Goal: Task Accomplishment & Management: Use online tool/utility

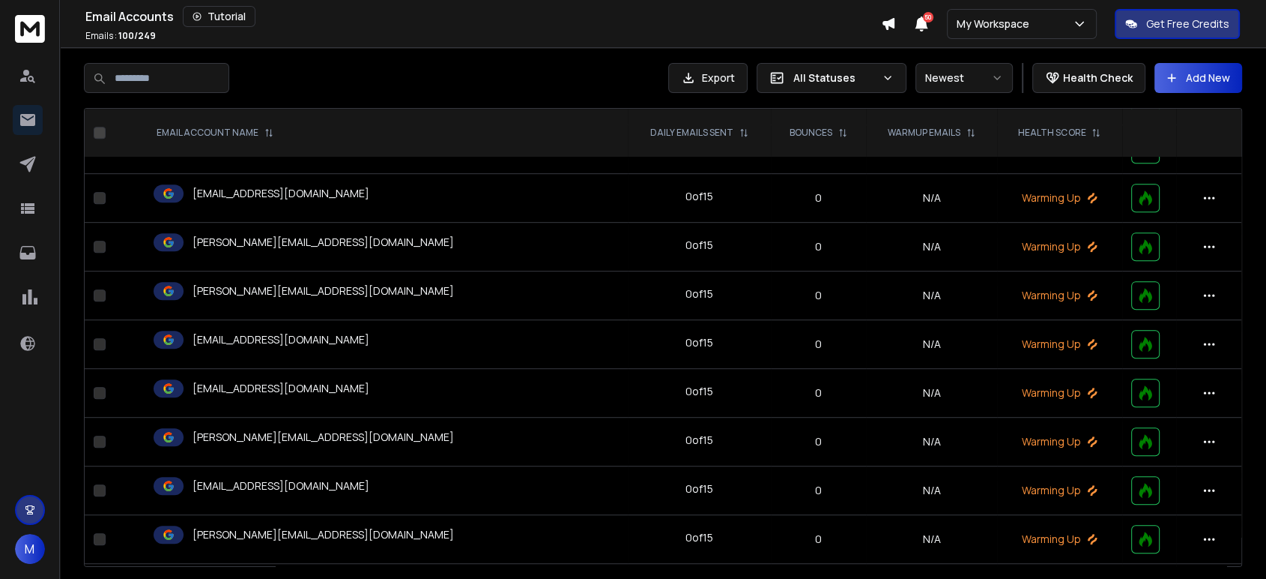
scroll to position [749, 0]
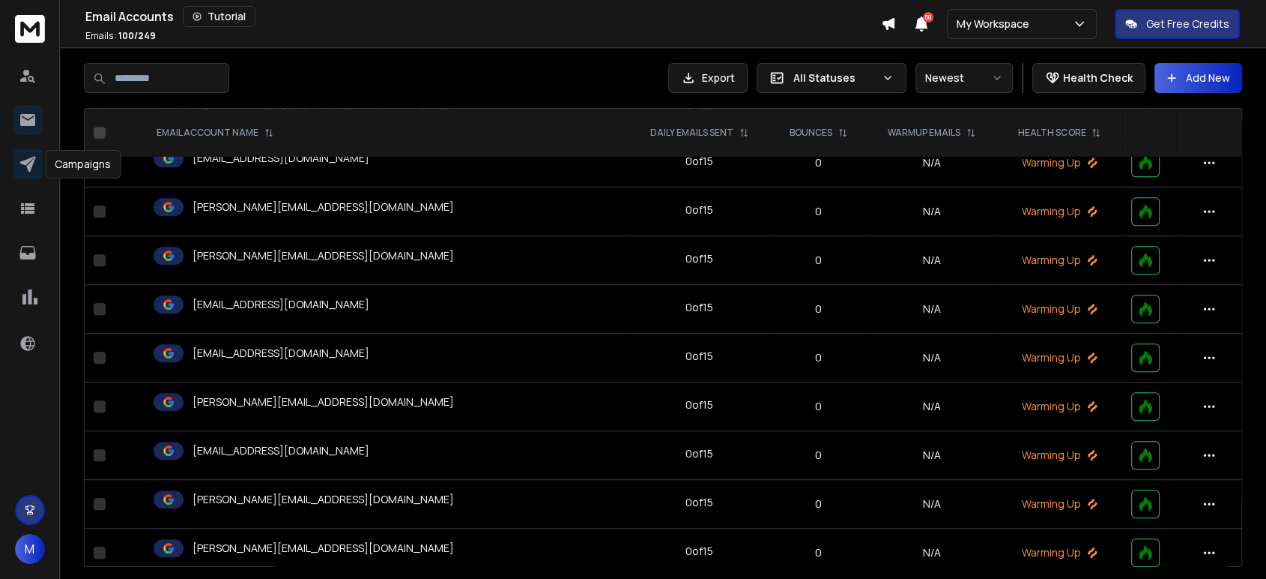
click at [30, 161] on icon at bounding box center [28, 164] width 18 height 18
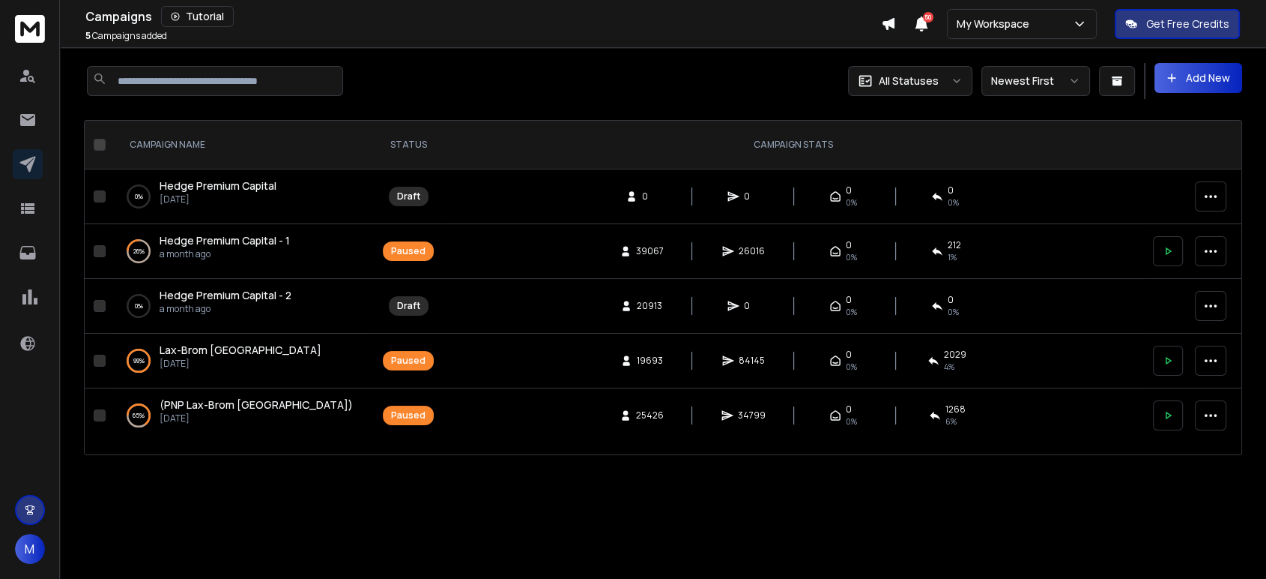
click at [250, 256] on p "a month ago" at bounding box center [225, 254] width 130 height 12
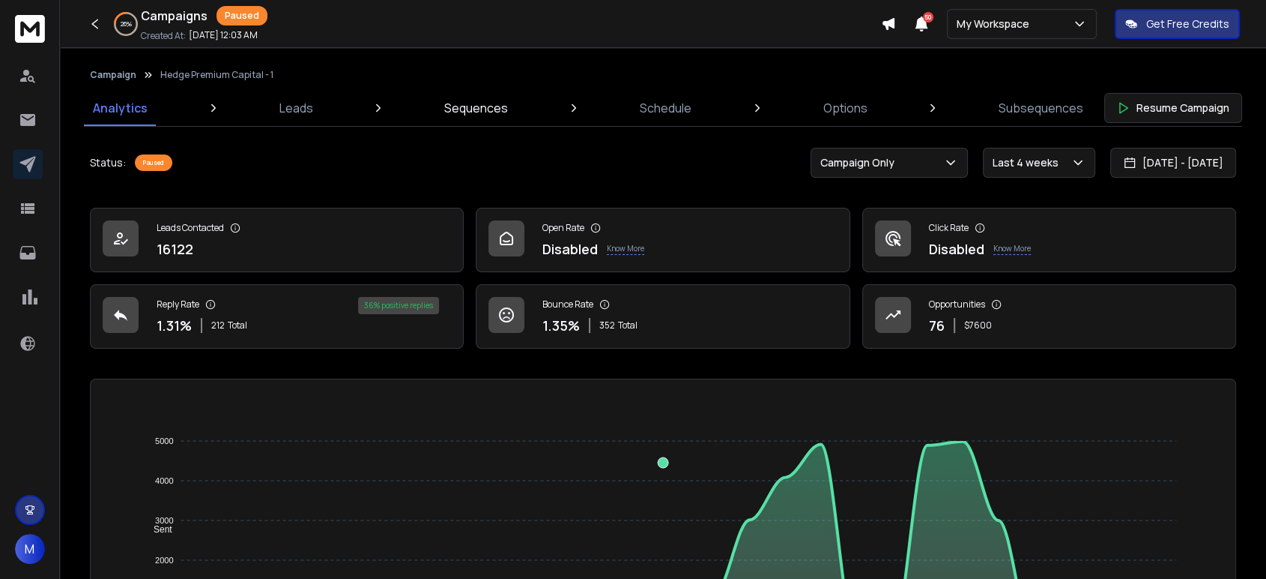
click at [477, 118] on link "Sequences" at bounding box center [476, 108] width 82 height 36
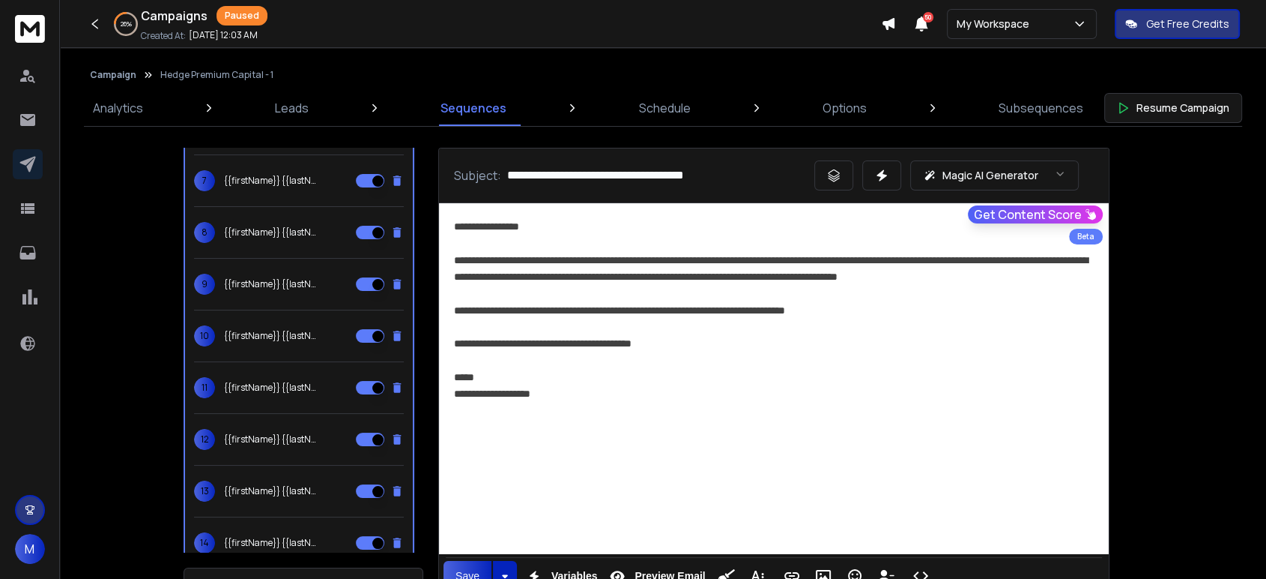
scroll to position [499, 0]
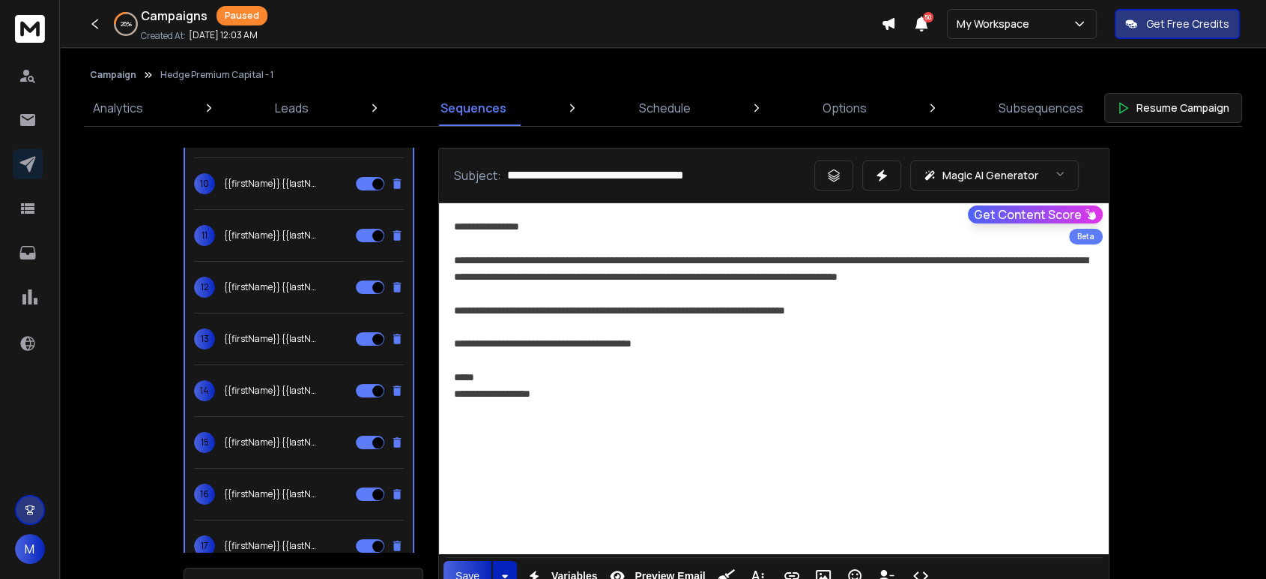
click at [285, 336] on p "{{firstName}} {{lastName}}, {{Subject}}" at bounding box center [272, 339] width 96 height 12
click at [265, 384] on p "{{firstName}} {{lastName}}, {{Subject}}" at bounding box center [272, 390] width 96 height 12
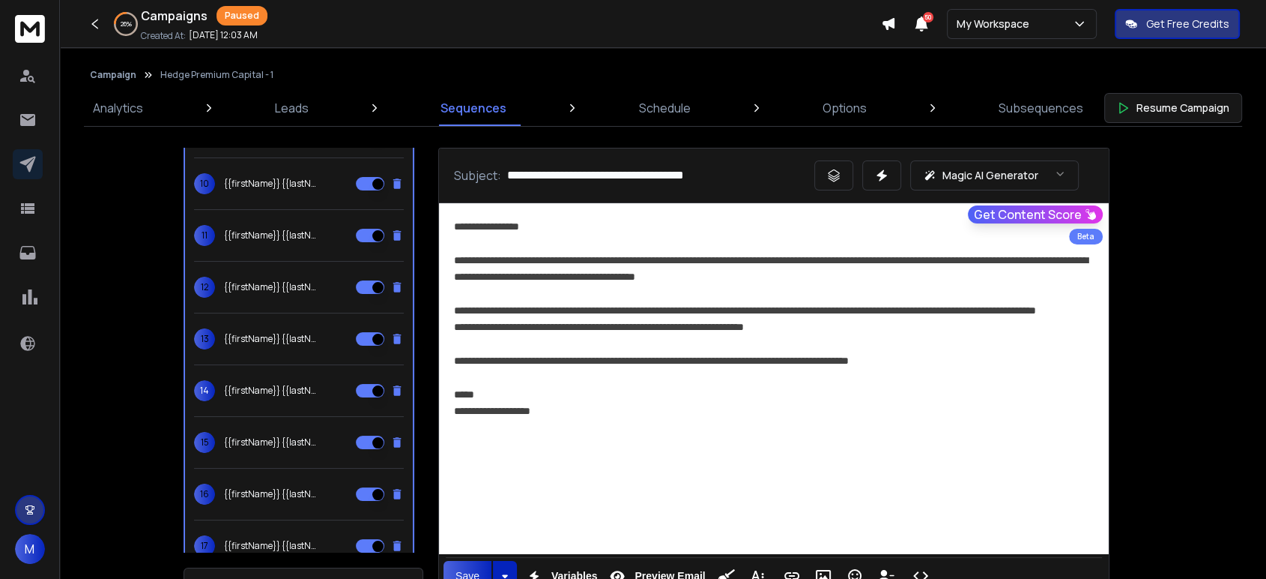
click at [301, 246] on div "11 {{firstName}} {{lastName}}, {{Subject}}" at bounding box center [299, 236] width 210 height 52
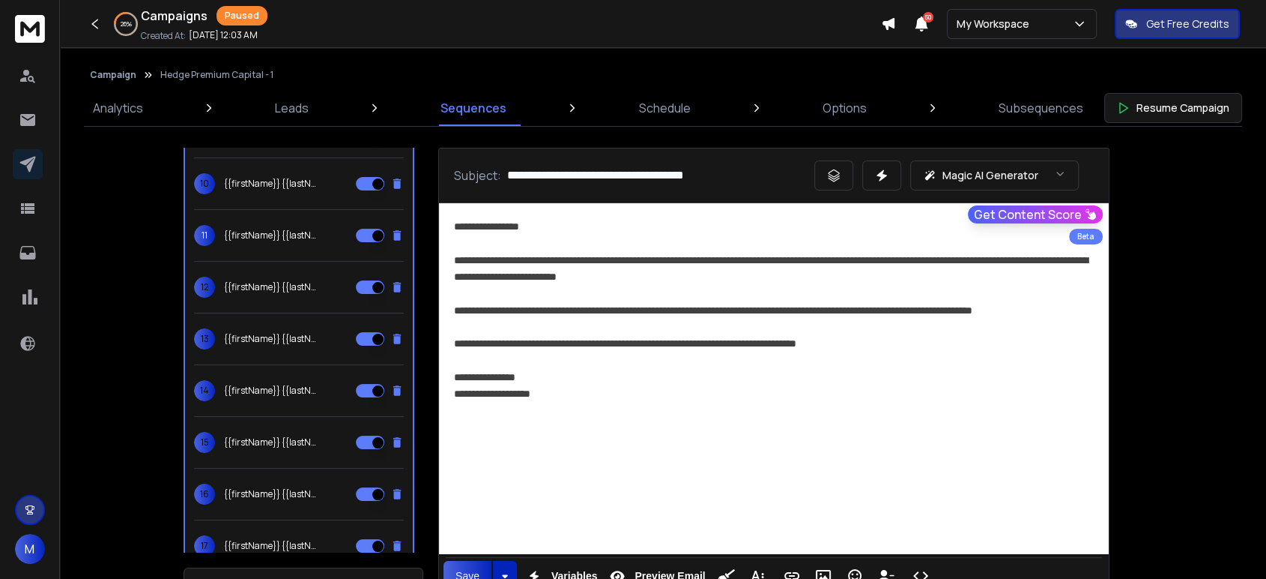
click at [267, 323] on div "13 {{firstName}} {{lastName}}, {{Subject}}" at bounding box center [299, 339] width 210 height 52
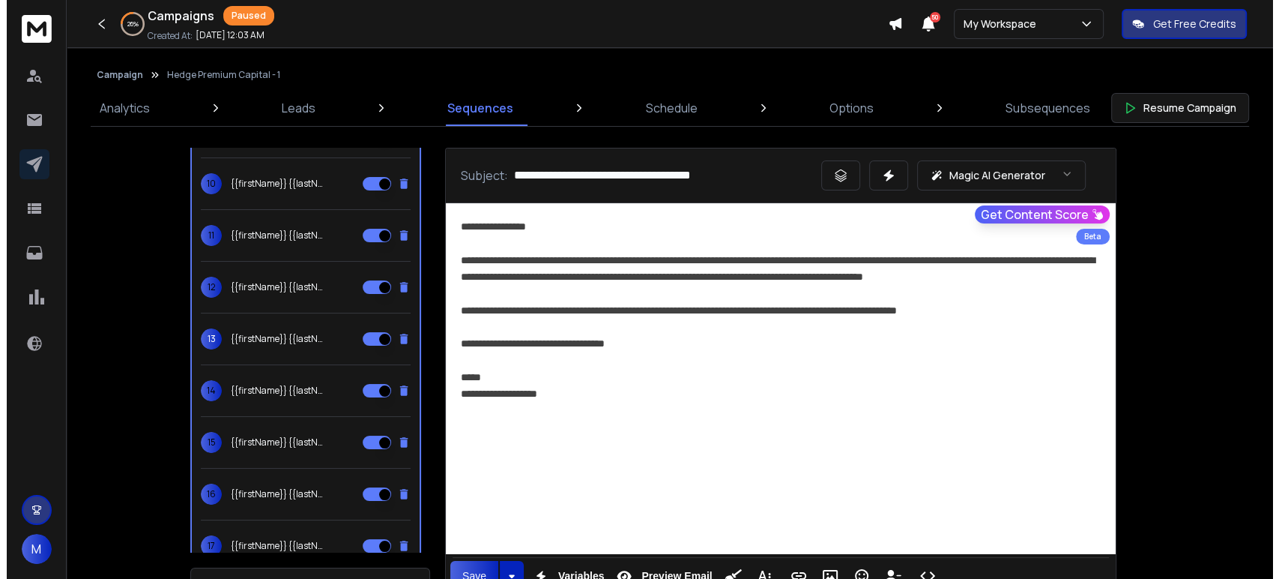
scroll to position [40, 0]
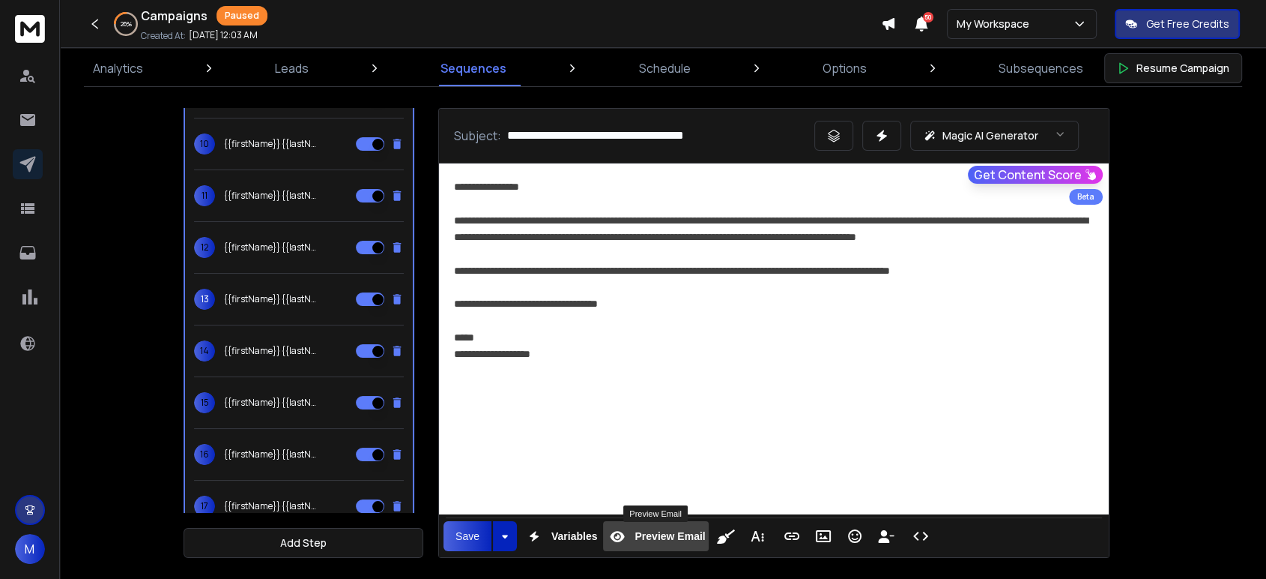
click at [666, 533] on span "Preview Email" at bounding box center [670, 536] width 76 height 13
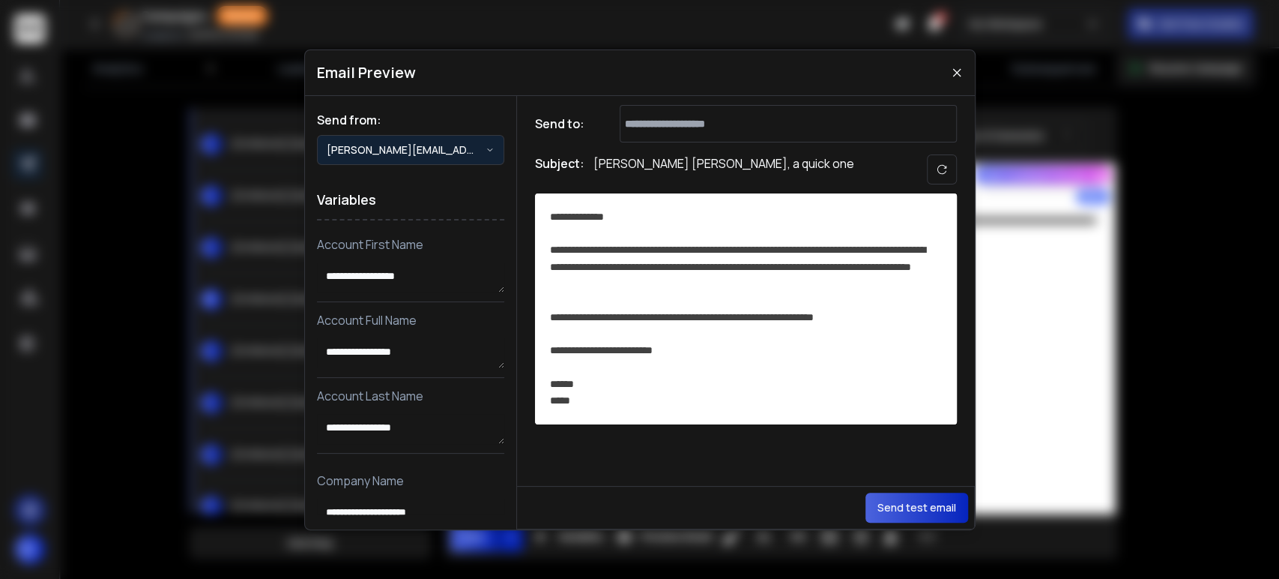
click at [409, 148] on p "clara@pharmalynx.biz" at bounding box center [406, 149] width 159 height 15
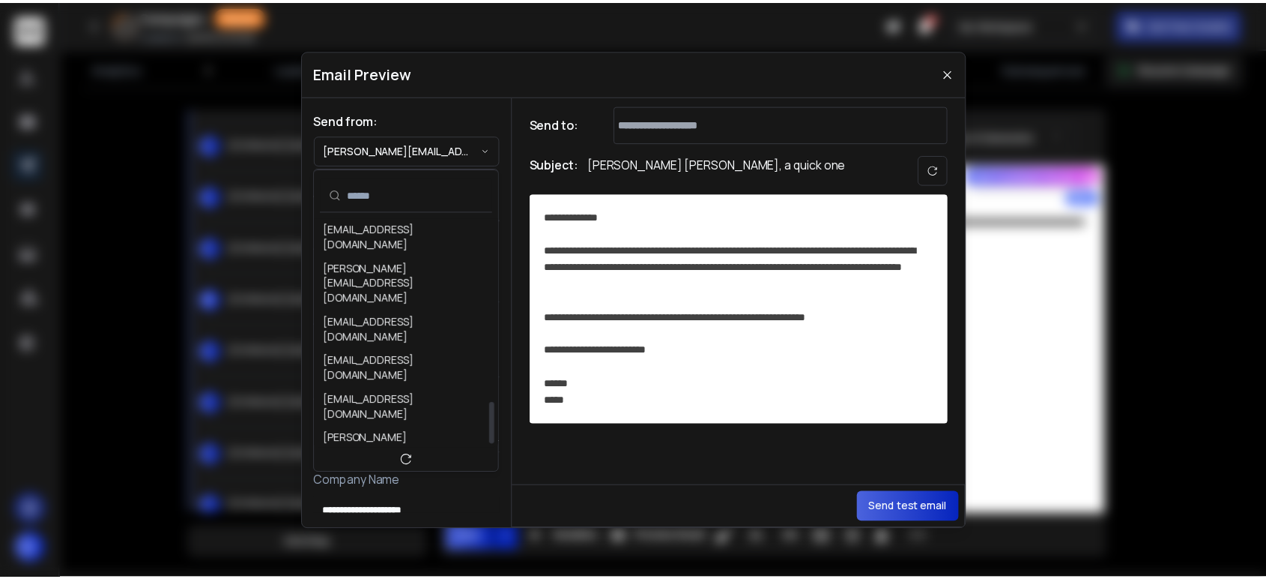
scroll to position [2331, 0]
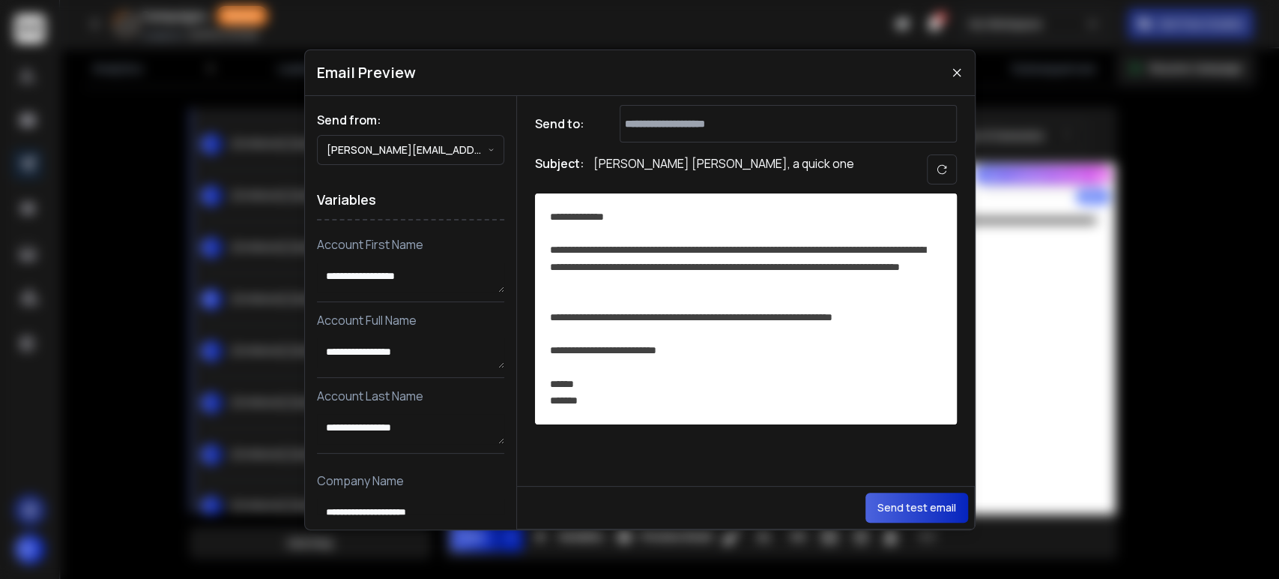
click at [682, 136] on input at bounding box center [788, 123] width 327 height 27
click at [644, 131] on input at bounding box center [788, 123] width 327 height 27
click at [914, 510] on button "Send test email" at bounding box center [917, 507] width 103 height 30
click at [959, 71] on icon at bounding box center [957, 73] width 12 height 12
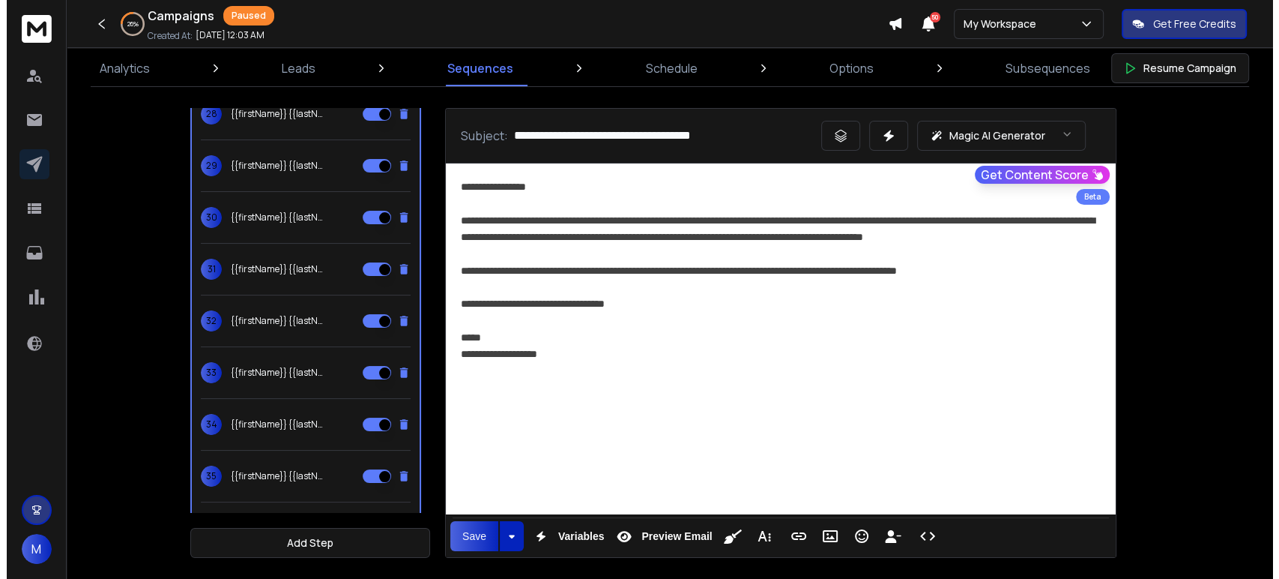
scroll to position [1665, 0]
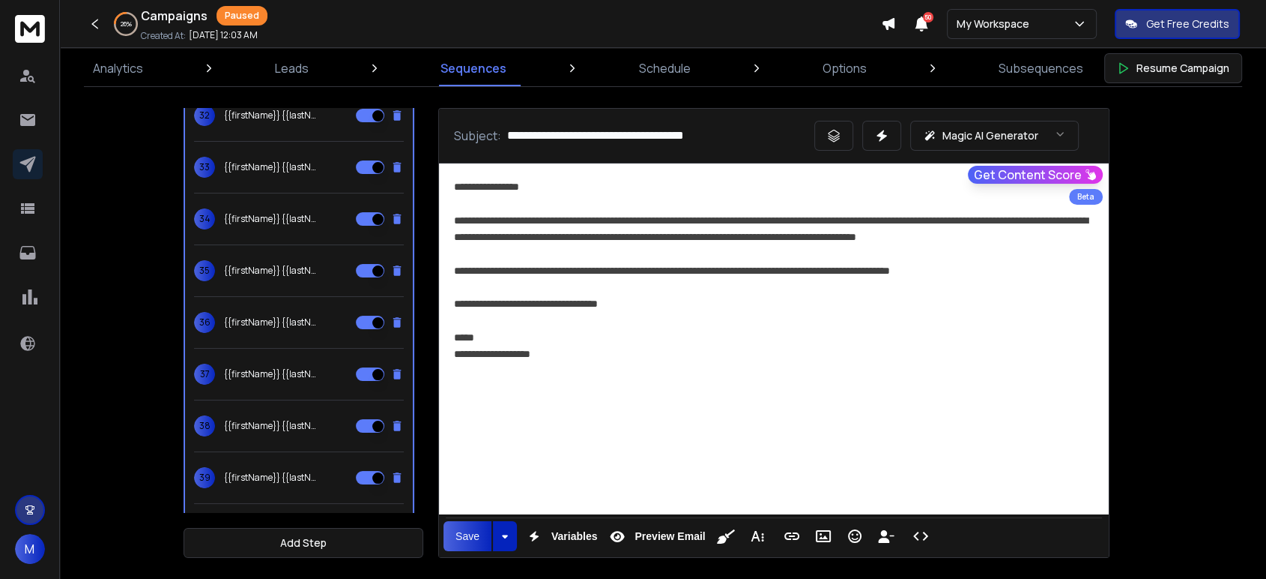
click at [270, 358] on div "37 {{firstName}} {{lastName}}, {{Subject}}" at bounding box center [299, 374] width 210 height 52
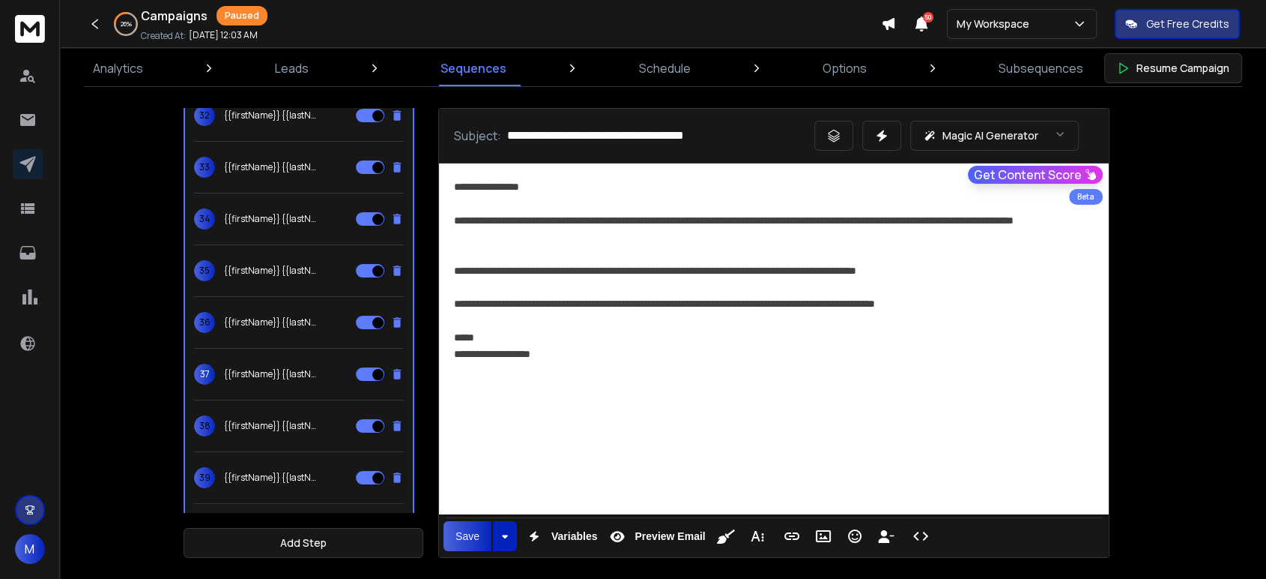
click at [249, 408] on div "38 {{firstName}} {{lastName}}, {{Subject}}" at bounding box center [299, 426] width 210 height 52
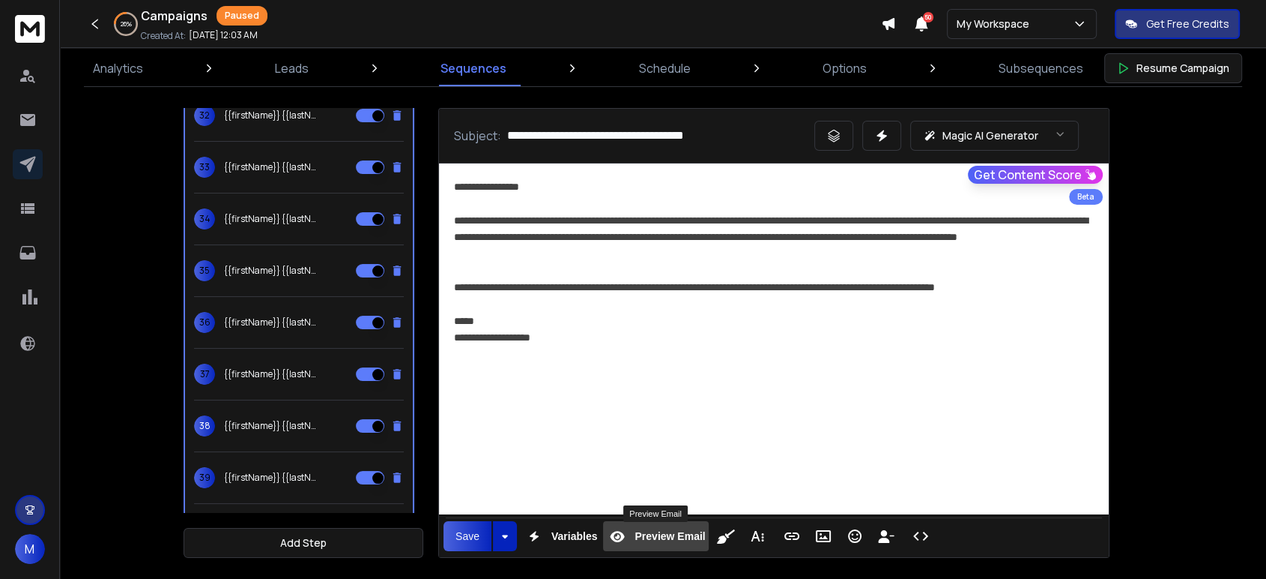
click at [677, 526] on div "Preview Email" at bounding box center [655, 536] width 105 height 25
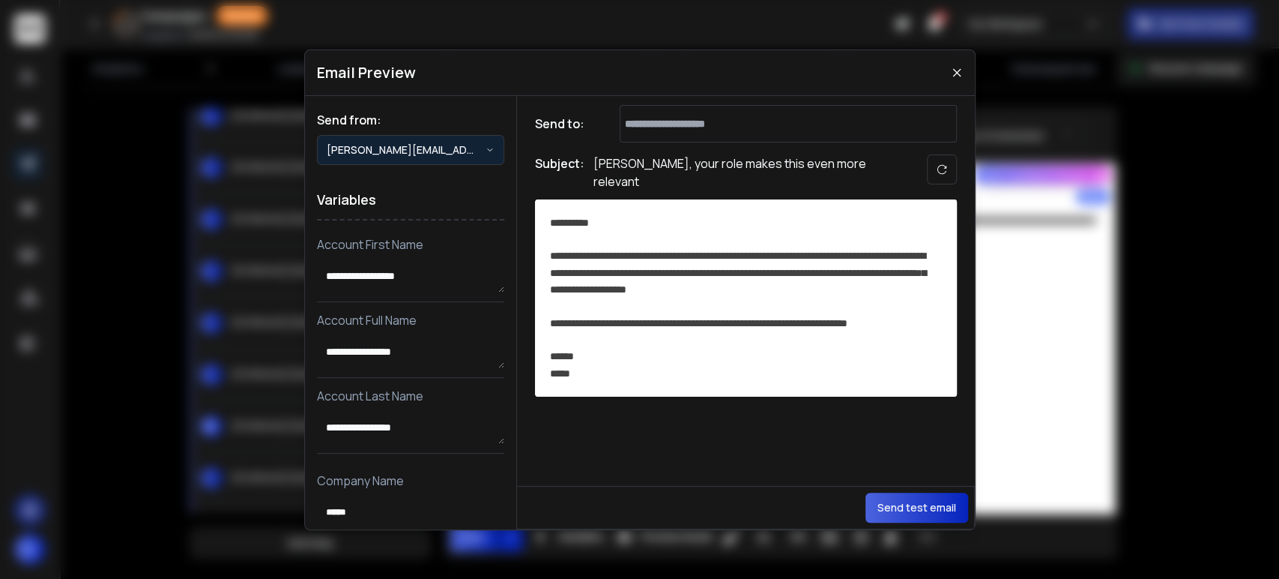
click at [411, 148] on p "clara@pharmalynx.biz" at bounding box center [406, 149] width 159 height 15
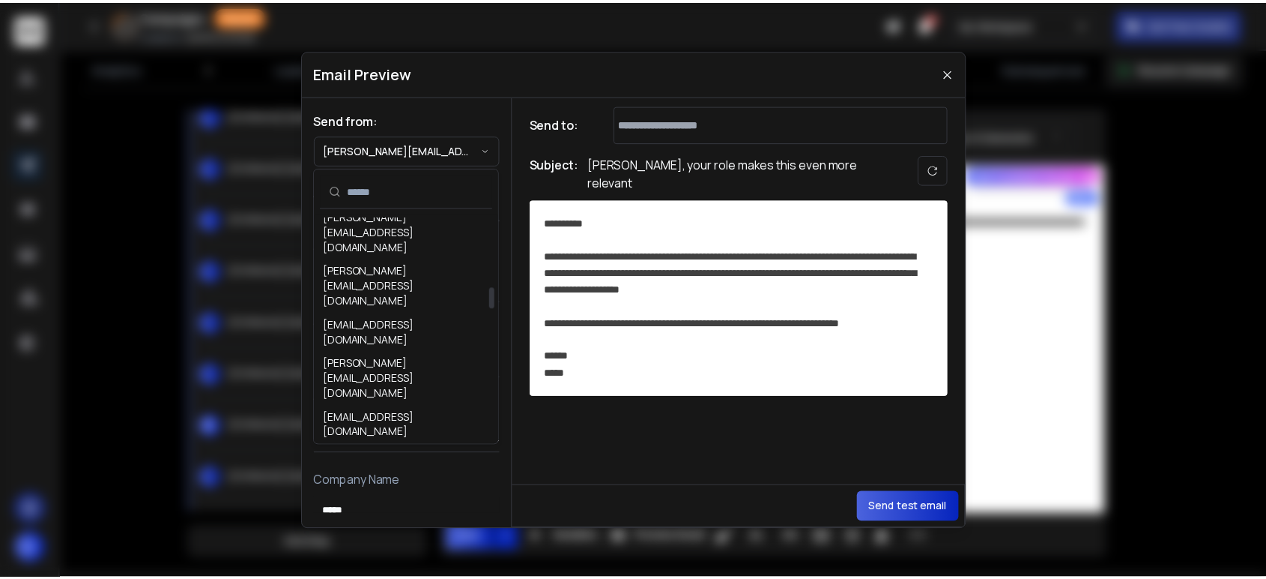
scroll to position [749, 0]
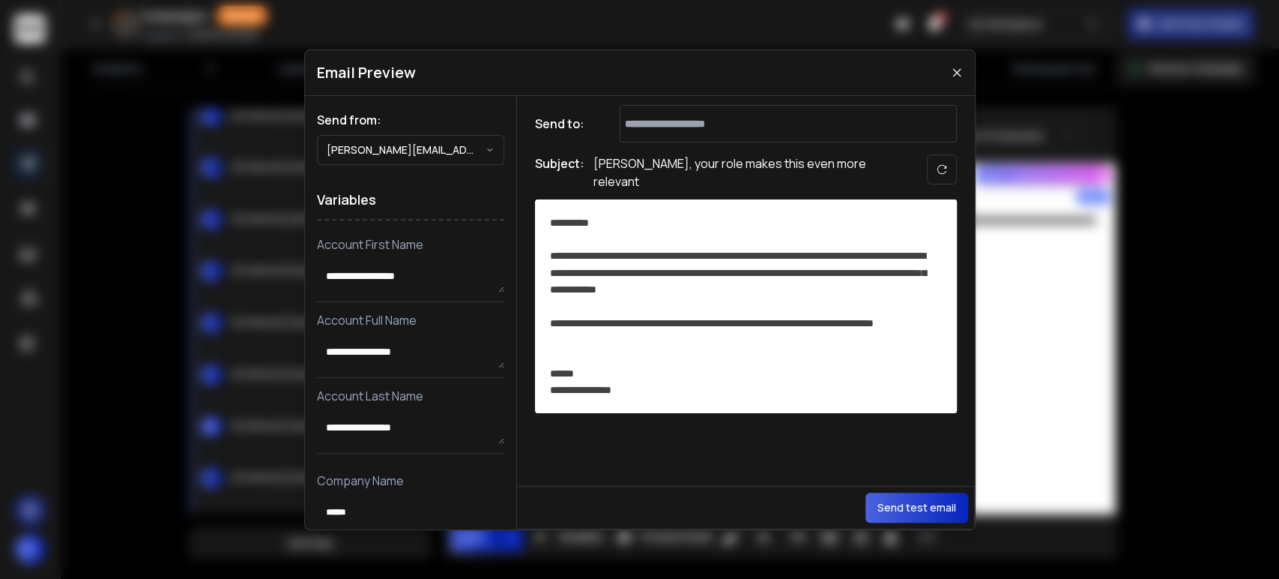
click at [734, 131] on input at bounding box center [788, 123] width 327 height 27
click at [896, 510] on button "Send test email" at bounding box center [917, 507] width 103 height 30
click at [956, 69] on icon at bounding box center [957, 73] width 12 height 12
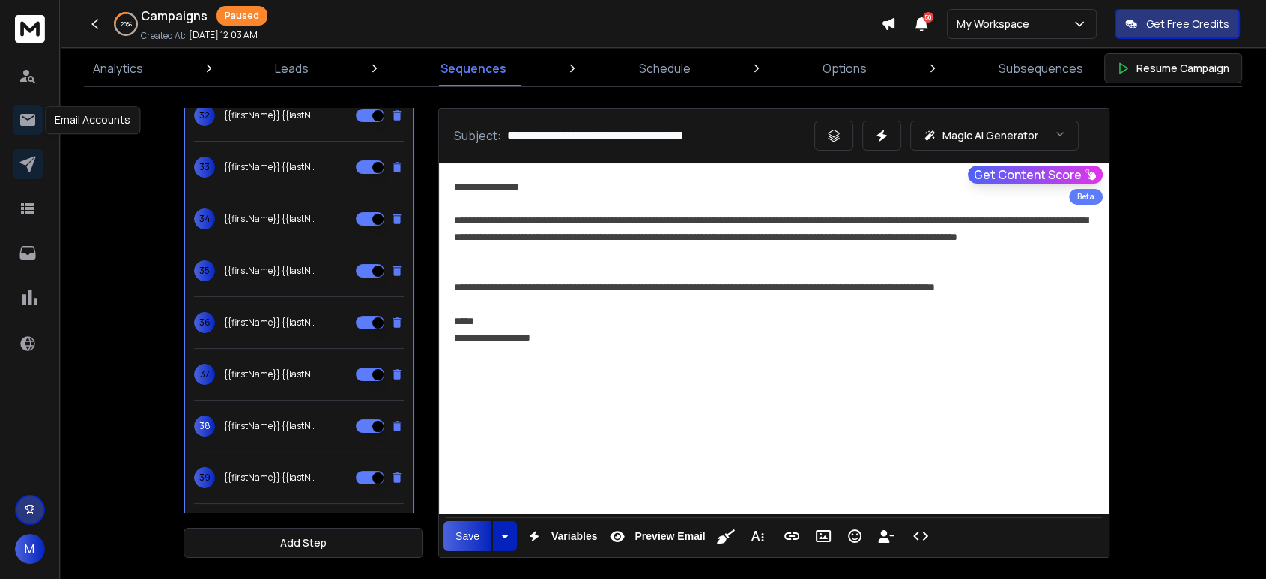
click at [25, 129] on link at bounding box center [28, 120] width 30 height 30
